Goal: Task Accomplishment & Management: Manage account settings

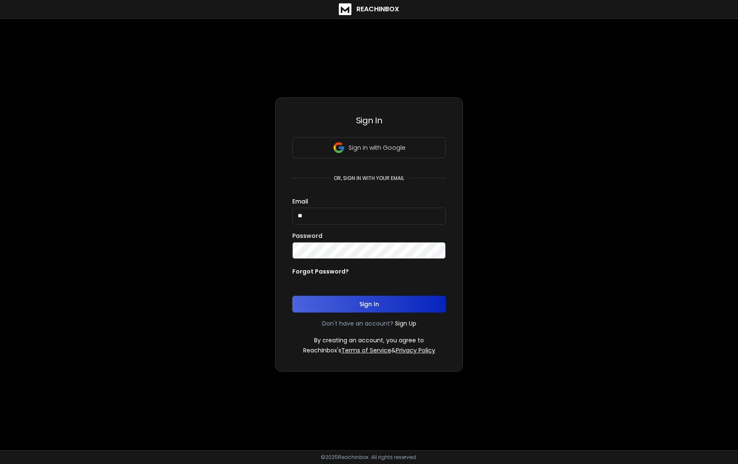
type input "*"
click at [350, 150] on p "Sign in with Google" at bounding box center [376, 147] width 57 height 8
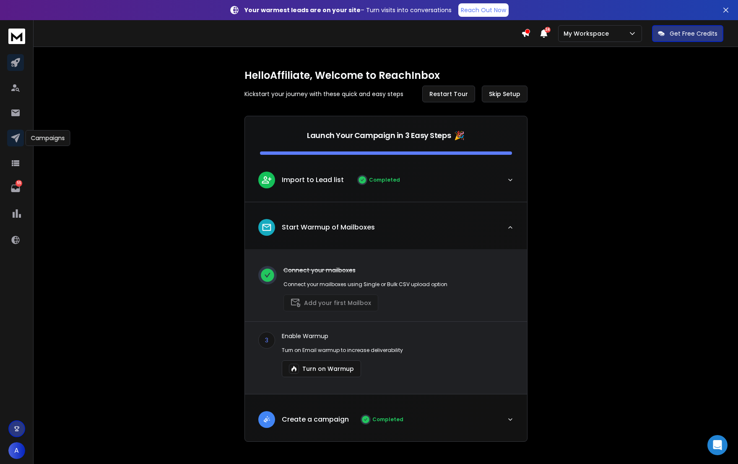
click at [22, 141] on link at bounding box center [15, 138] width 17 height 17
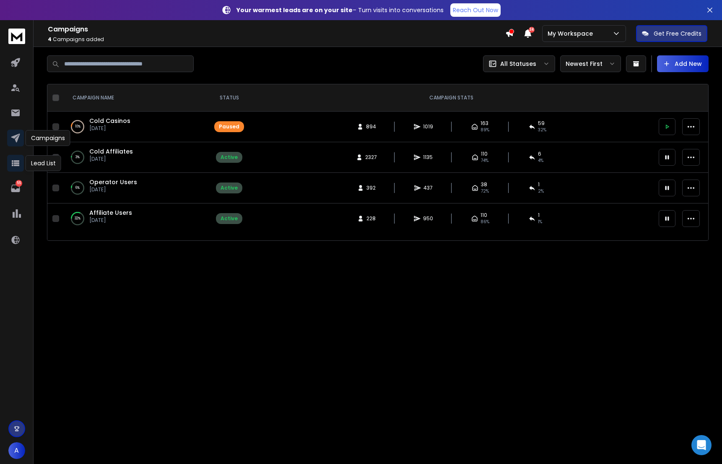
click at [13, 160] on icon at bounding box center [16, 163] width 8 height 6
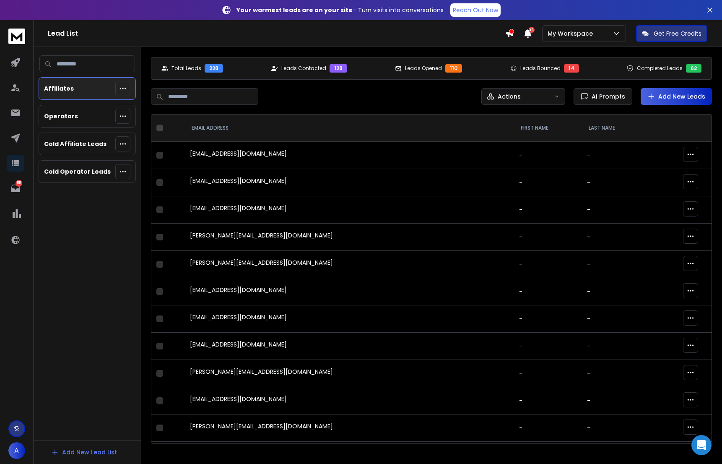
click at [97, 146] on p "Cold Affiliate Leads" at bounding box center [75, 144] width 62 height 8
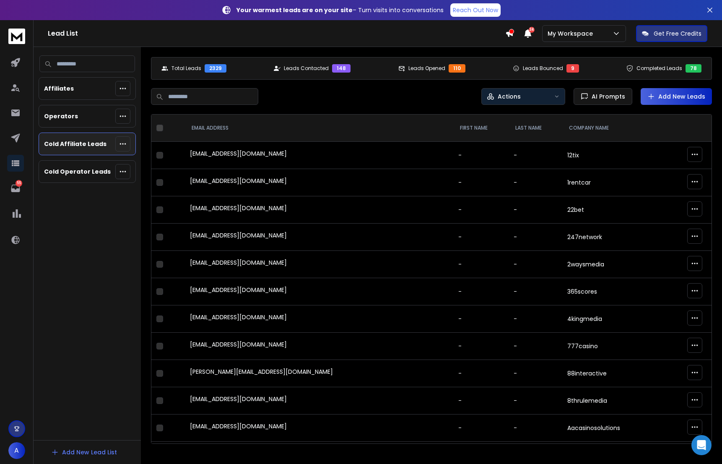
click at [538, 100] on div "Actions" at bounding box center [519, 96] width 64 height 8
click at [551, 118] on p "Export Leads to CSV" at bounding box center [530, 115] width 58 height 8
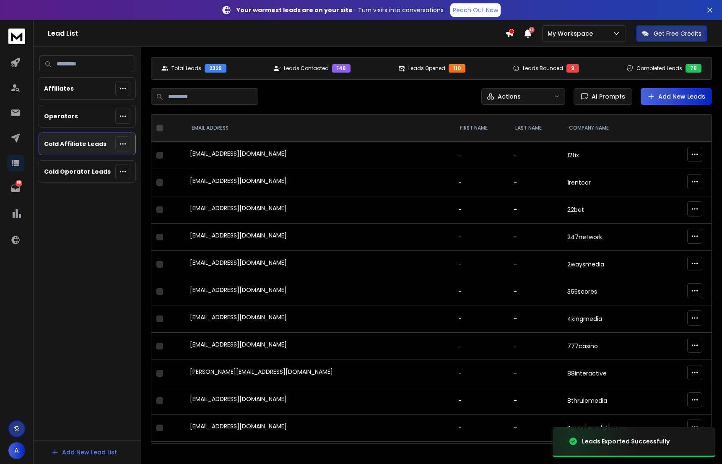
click at [367, 95] on div "Actions AI Prompts Add New Leads" at bounding box center [431, 96] width 561 height 17
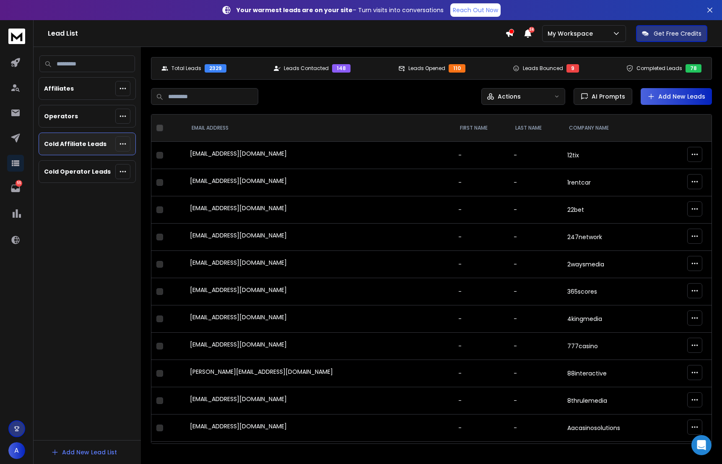
click at [88, 181] on div "Cold Operator Leads" at bounding box center [87, 171] width 97 height 23
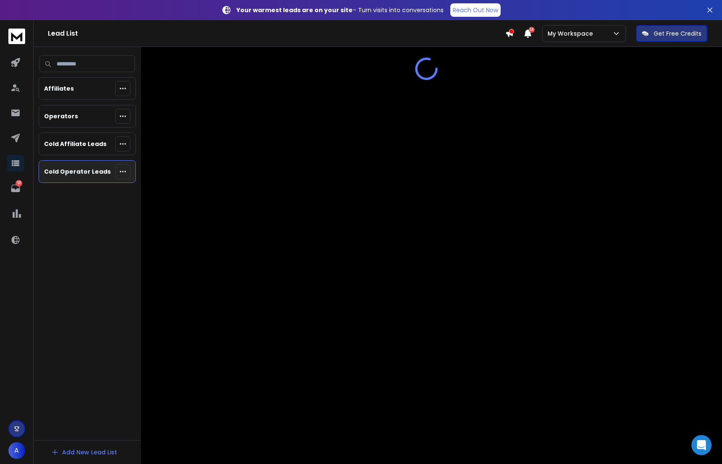
click at [125, 169] on icon "button" at bounding box center [123, 172] width 8 height 8
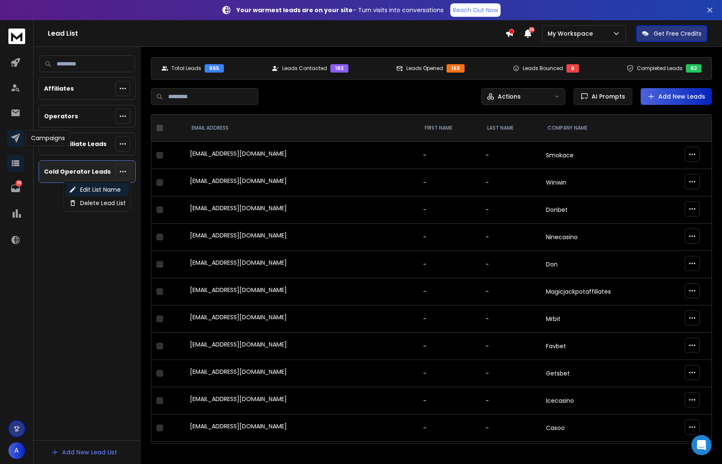
click at [15, 134] on icon at bounding box center [15, 138] width 10 height 10
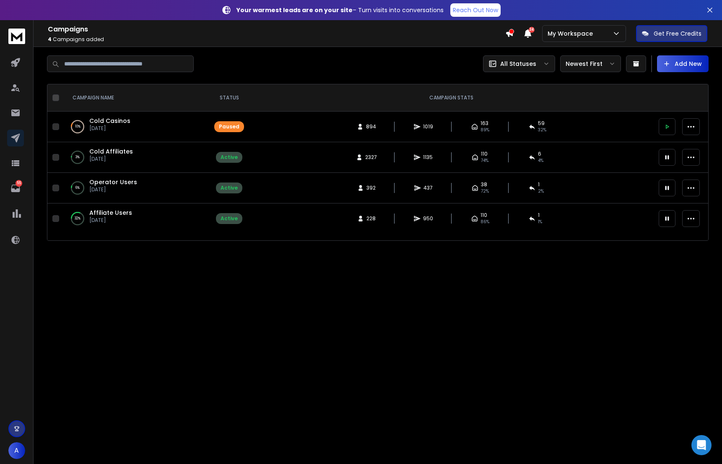
click at [233, 159] on div "Active" at bounding box center [229, 157] width 17 height 7
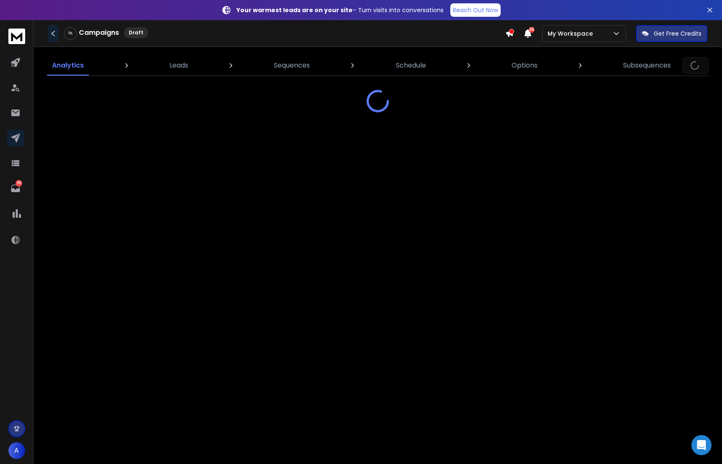
click at [53, 34] on icon at bounding box center [52, 33] width 3 height 5
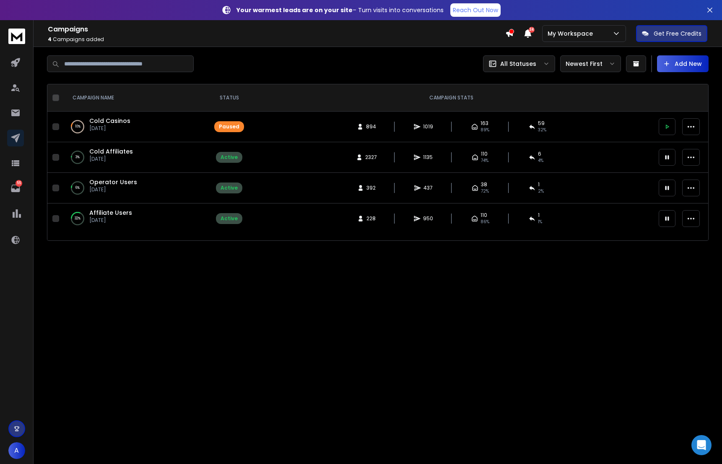
click at [60, 101] on div at bounding box center [57, 97] width 10 height 7
click at [58, 100] on button "button" at bounding box center [55, 97] width 7 height 7
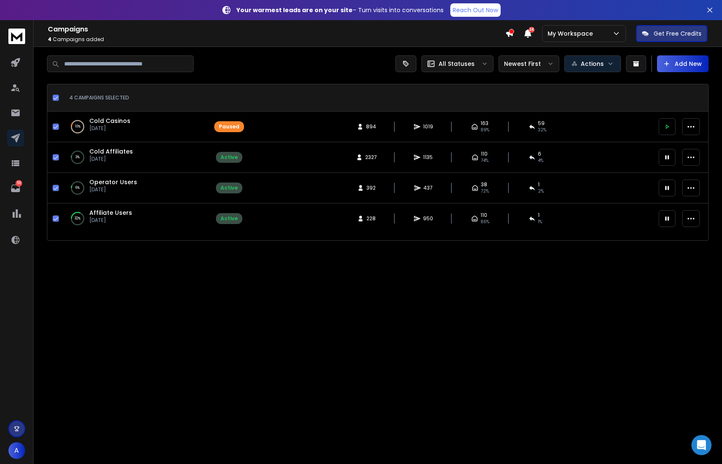
click at [607, 68] on button "Actions" at bounding box center [592, 63] width 57 height 17
click at [599, 85] on p "Pause" at bounding box center [593, 82] width 18 height 8
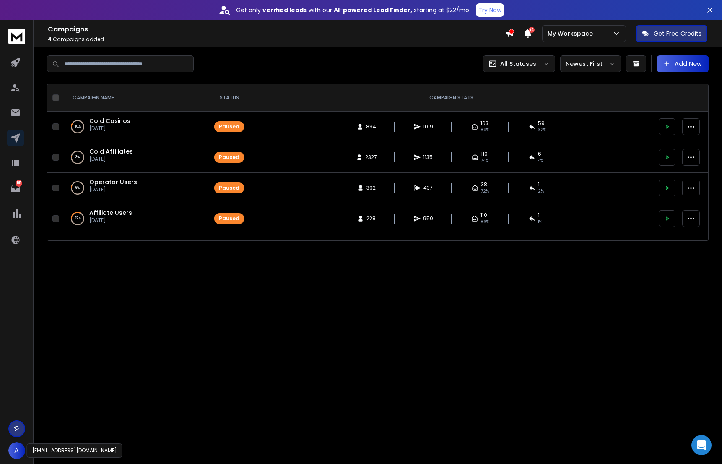
click at [16, 450] on span "A" at bounding box center [16, 450] width 17 height 17
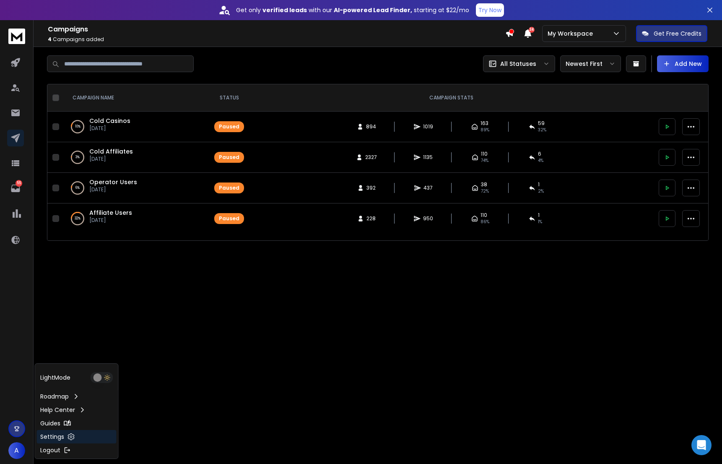
click at [64, 439] on div "Settings" at bounding box center [77, 436] width 80 height 13
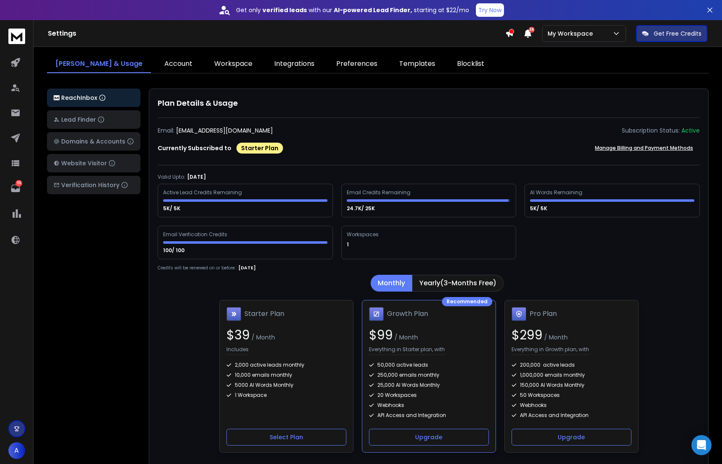
click at [628, 149] on p "Manage Billing and Payment Methods" at bounding box center [644, 148] width 98 height 7
click at [636, 150] on p "Manage Billing and Payment Methods" at bounding box center [644, 148] width 98 height 7
